Goal: Information Seeking & Learning: Check status

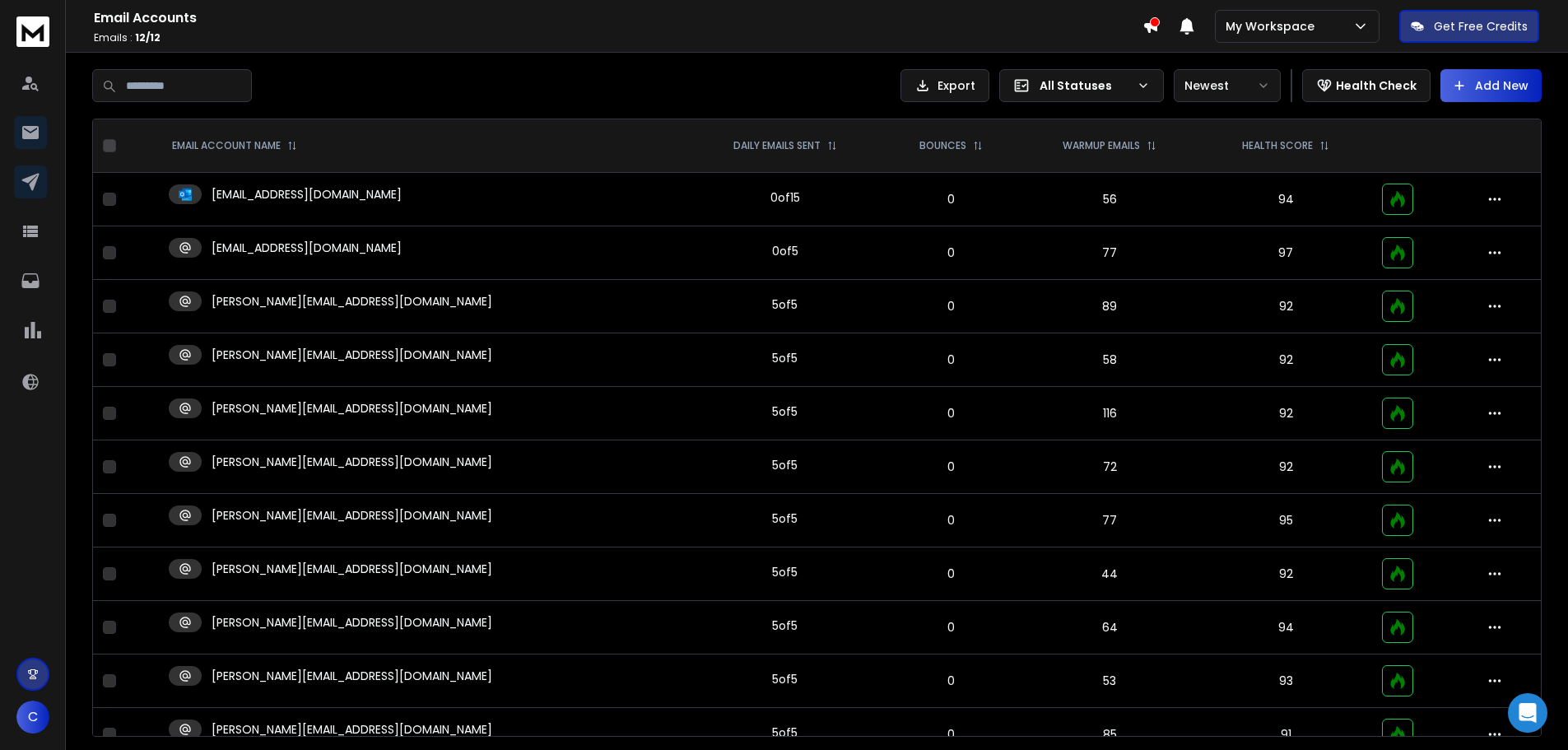
click at [26, 179] on icon at bounding box center [30, 181] width 18 height 18
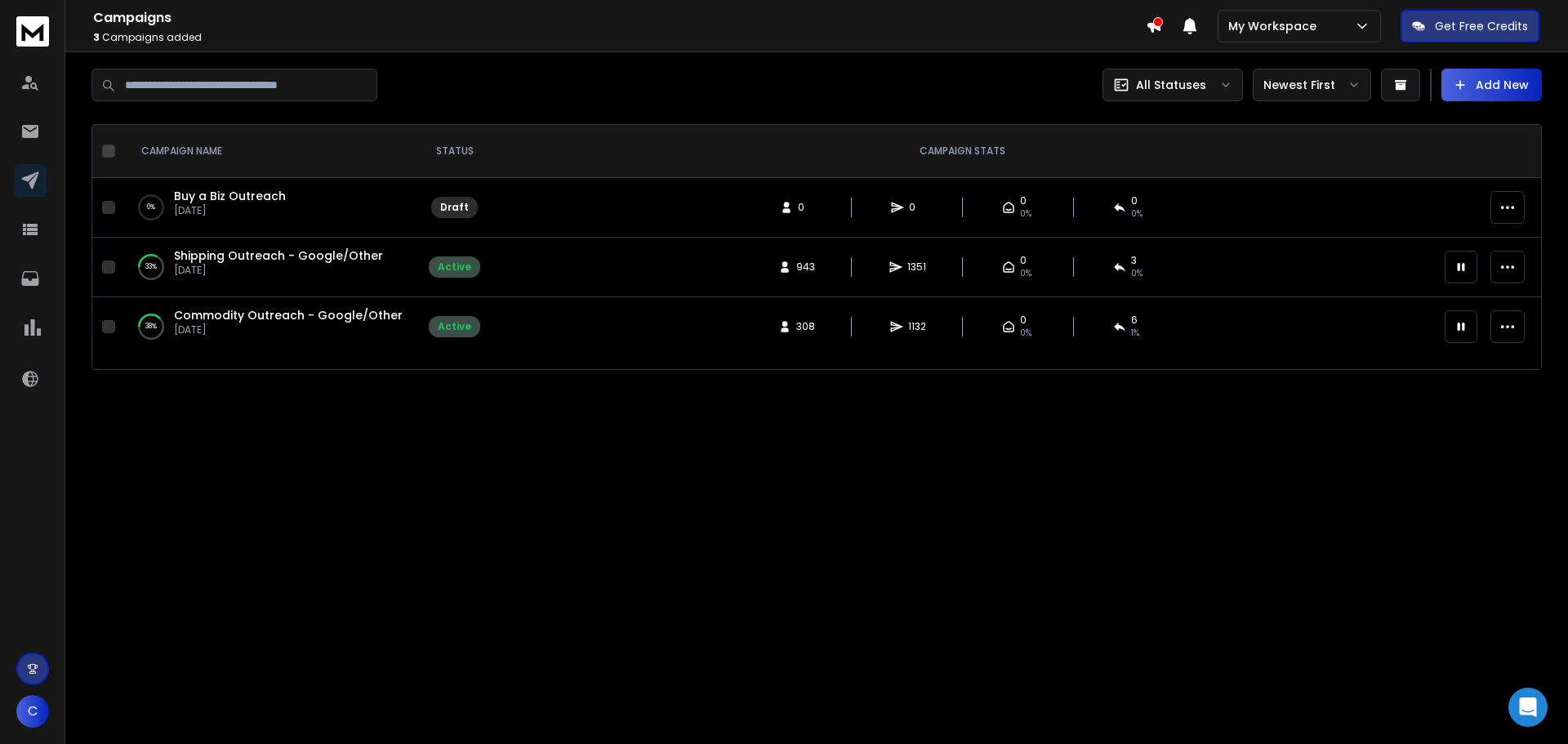
click at [500, 255] on div "943 1351 0 0% 3 0 %" at bounding box center [963, 267] width 925 height 26
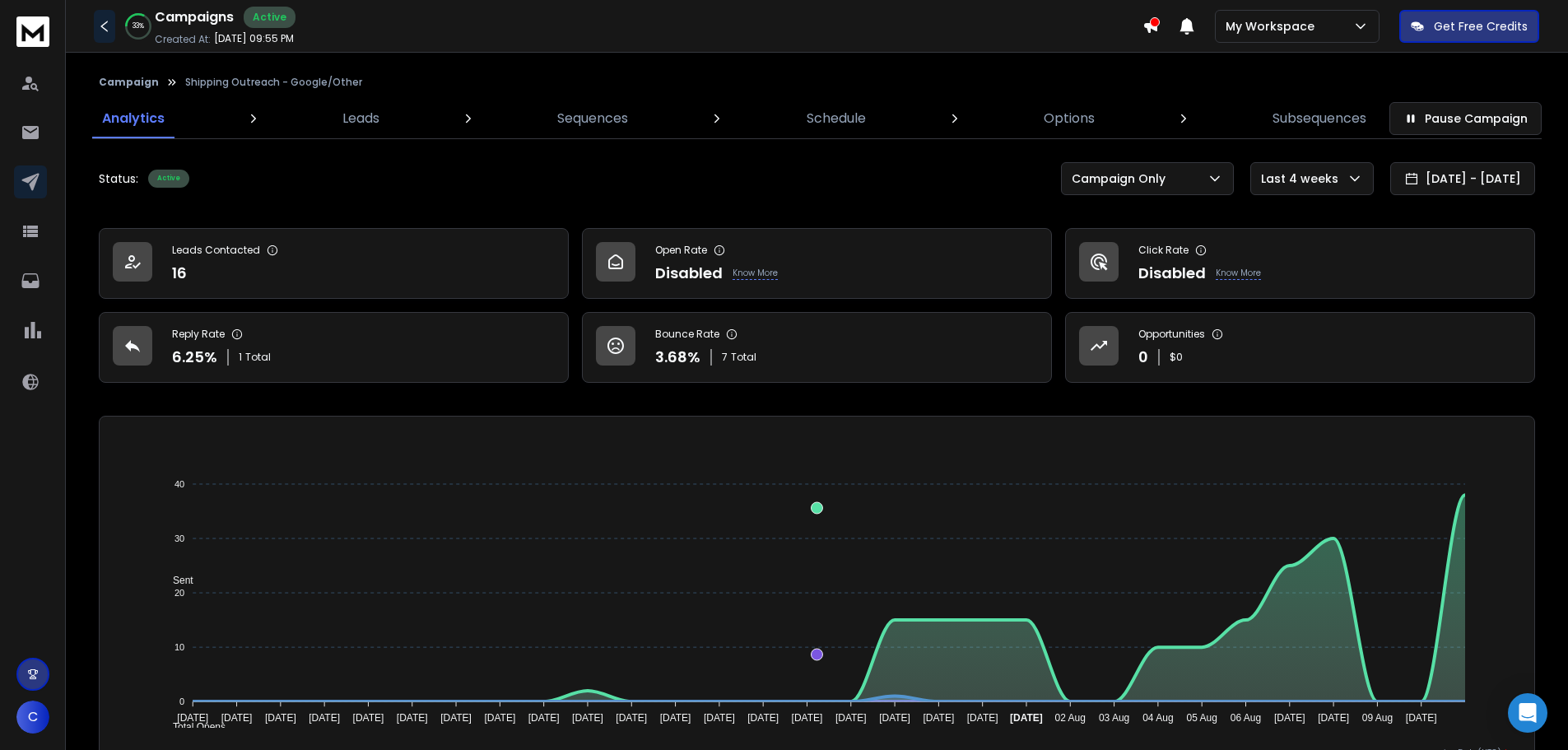
click at [112, 14] on button at bounding box center [105, 26] width 21 height 33
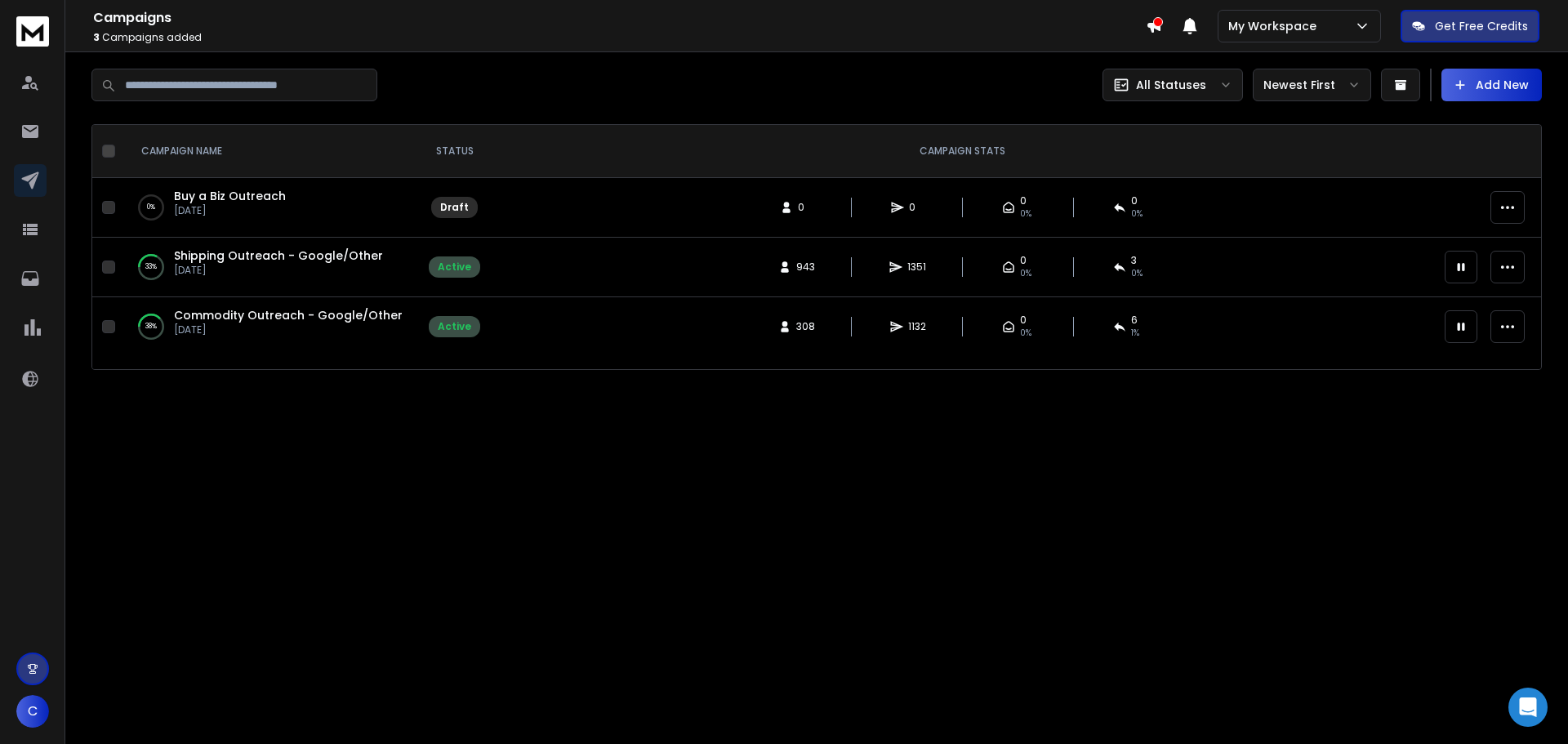
click at [291, 307] on span "Commodity Outreach - Google/Other" at bounding box center [288, 315] width 229 height 17
